Goal: Task Accomplishment & Management: Manage account settings

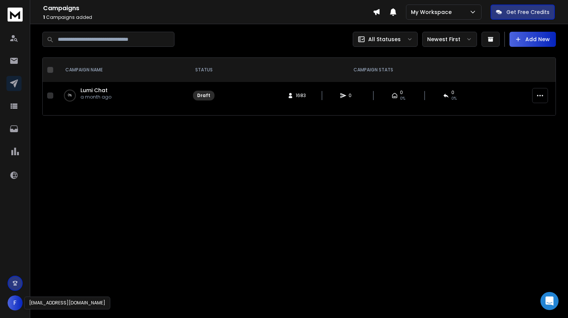
click at [19, 304] on span "F" at bounding box center [15, 303] width 15 height 15
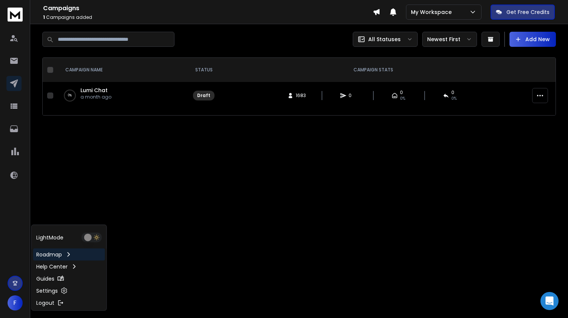
click at [97, 237] on icon at bounding box center [97, 238] width 6 height 6
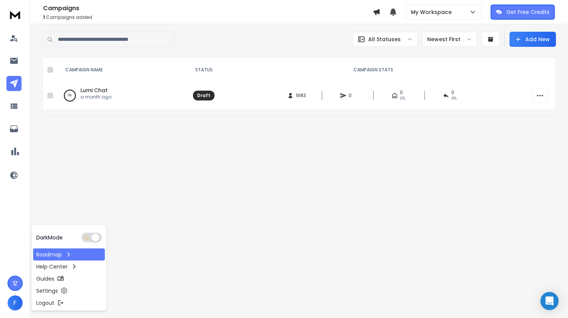
click at [172, 195] on div "Your warmest leads are on your site – Turn visits into conversations Reach Out …" at bounding box center [284, 159] width 568 height 318
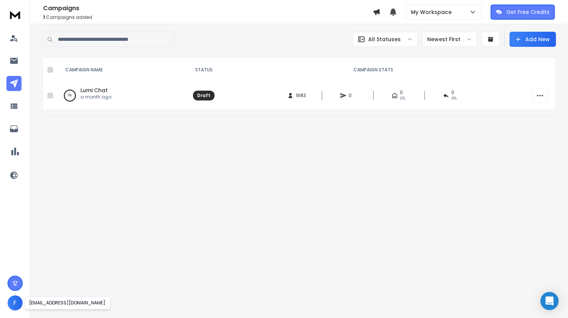
click at [15, 300] on span "F" at bounding box center [15, 303] width 15 height 15
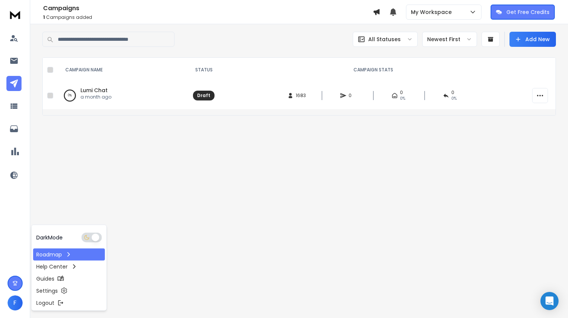
click at [95, 239] on button "button" at bounding box center [92, 238] width 20 height 10
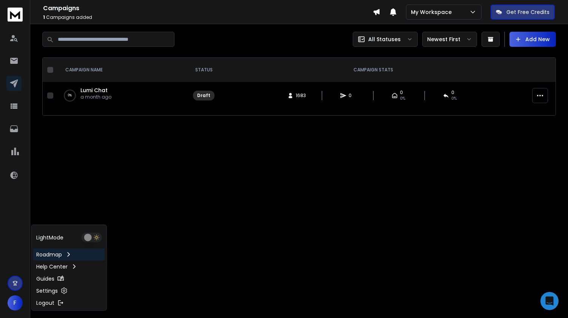
click at [245, 198] on div "Your warmest leads are on your site – Turn visits into conversations Reach Out …" at bounding box center [284, 159] width 568 height 318
